Goal: Information Seeking & Learning: Check status

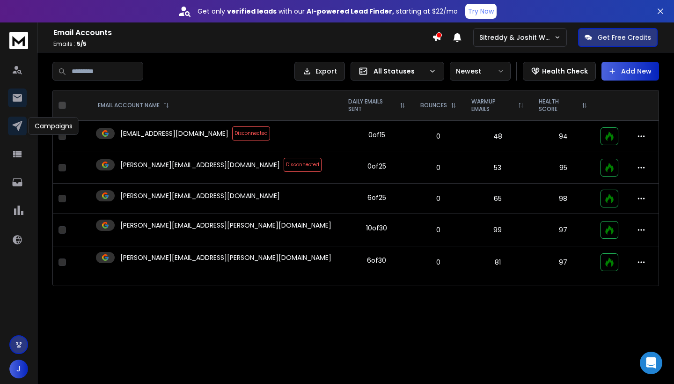
click at [16, 124] on icon at bounding box center [17, 126] width 10 height 10
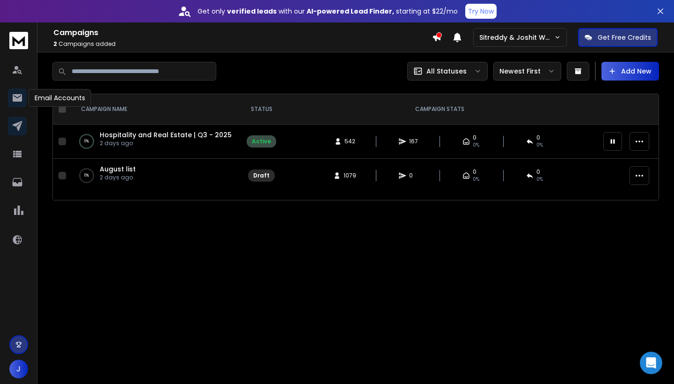
click at [25, 105] on link at bounding box center [17, 97] width 19 height 19
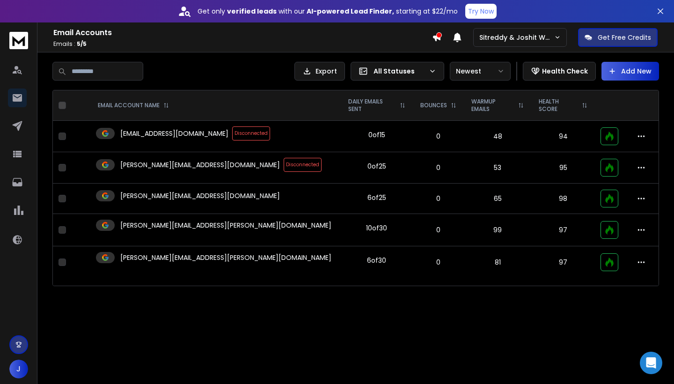
click at [367, 164] on div "0 of 25" at bounding box center [376, 165] width 19 height 9
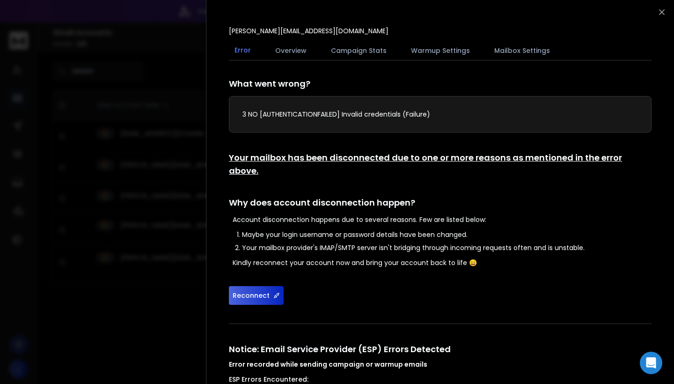
click at [346, 43] on button "Campaign Stats" at bounding box center [358, 50] width 67 height 21
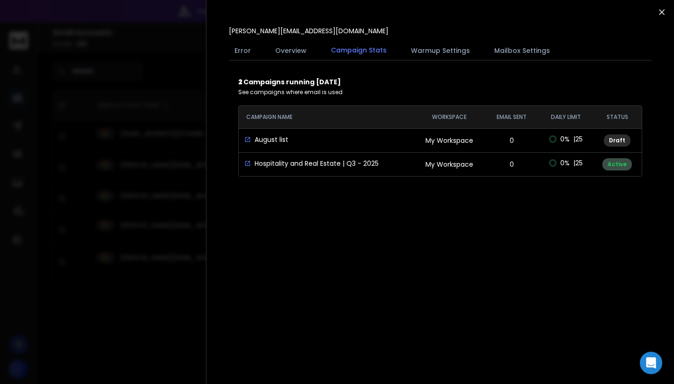
click at [659, 14] on icon "button" at bounding box center [661, 12] width 5 height 5
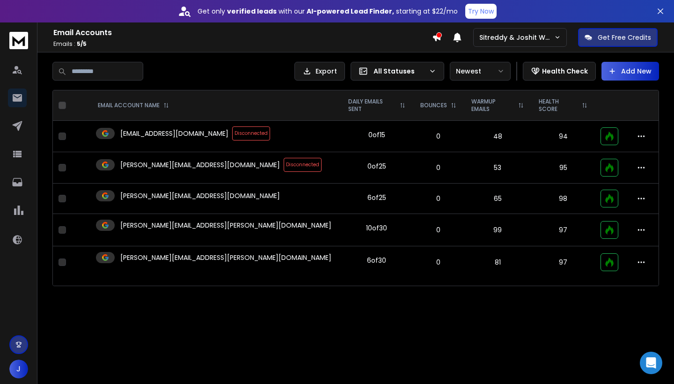
click at [219, 233] on td "[PERSON_NAME][EMAIL_ADDRESS][PERSON_NAME][DOMAIN_NAME]" at bounding box center [215, 230] width 250 height 32
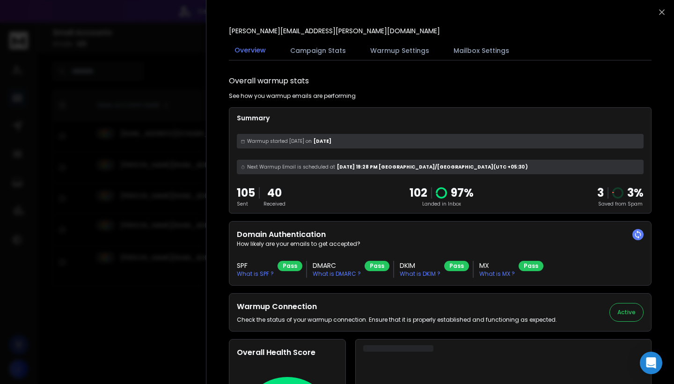
click at [330, 57] on button "Campaign Stats" at bounding box center [318, 50] width 67 height 21
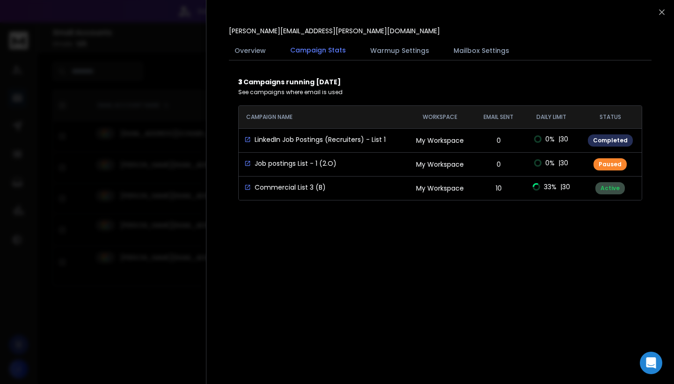
click at [658, 17] on div "[PERSON_NAME][EMAIL_ADDRESS][PERSON_NAME][DOMAIN_NAME] Overview Campaign Stats …" at bounding box center [440, 117] width 445 height 213
click at [659, 15] on icon "button" at bounding box center [661, 11] width 9 height 9
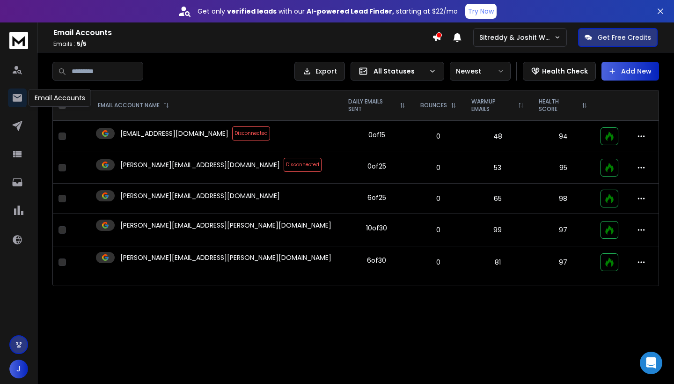
click at [23, 104] on link at bounding box center [17, 97] width 19 height 19
click at [20, 120] on icon at bounding box center [17, 125] width 11 height 11
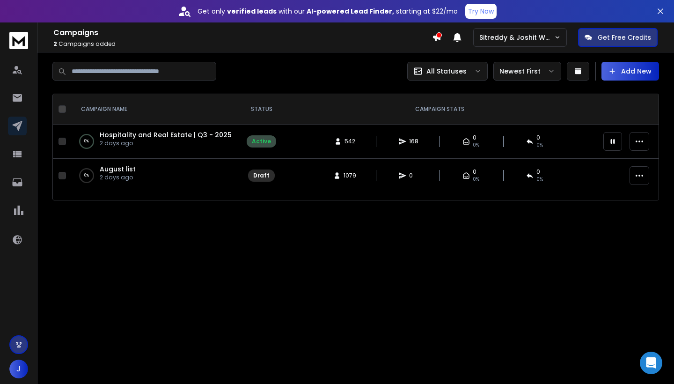
click at [171, 137] on span "Hospitality and Real Estate | Q3 - 2025" at bounding box center [166, 134] width 132 height 9
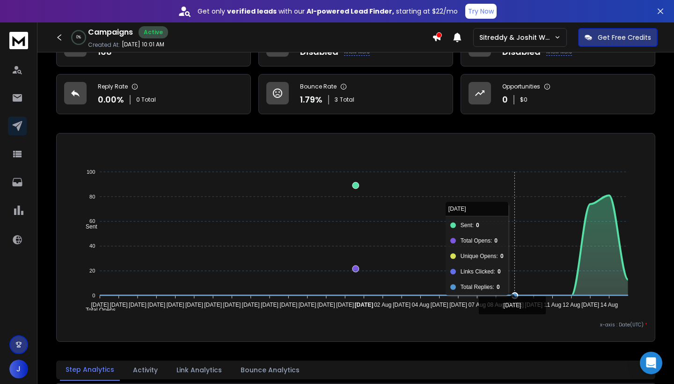
scroll to position [106, 0]
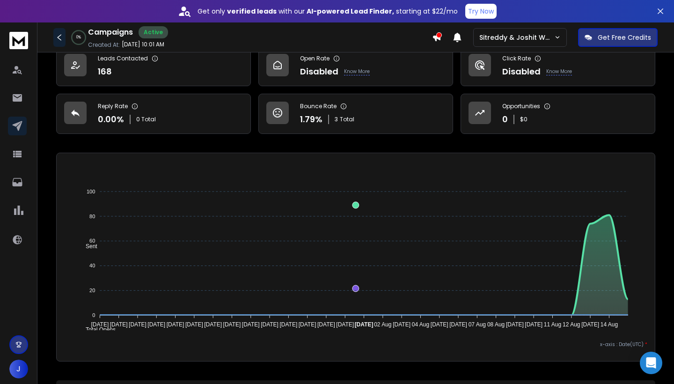
click at [59, 38] on icon at bounding box center [59, 37] width 4 height 6
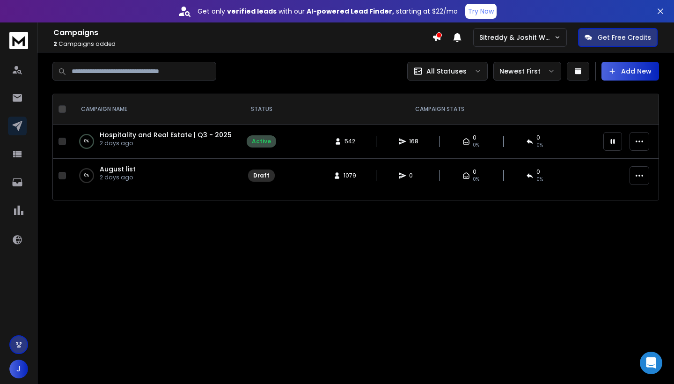
click at [278, 77] on div at bounding box center [203, 71] width 303 height 19
click at [15, 132] on link at bounding box center [17, 126] width 19 height 19
click at [58, 0] on div "Get only verified leads with our AI-powered Lead Finder, starting at $22/mo Try…" at bounding box center [337, 11] width 674 height 22
